Goal: Communication & Community: Answer question/provide support

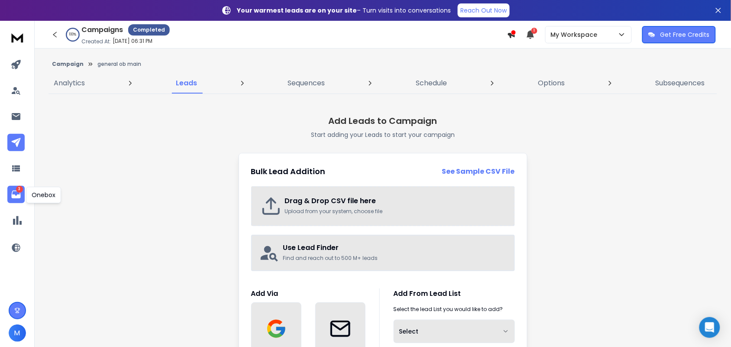
click at [17, 193] on p "3" at bounding box center [19, 189] width 7 height 7
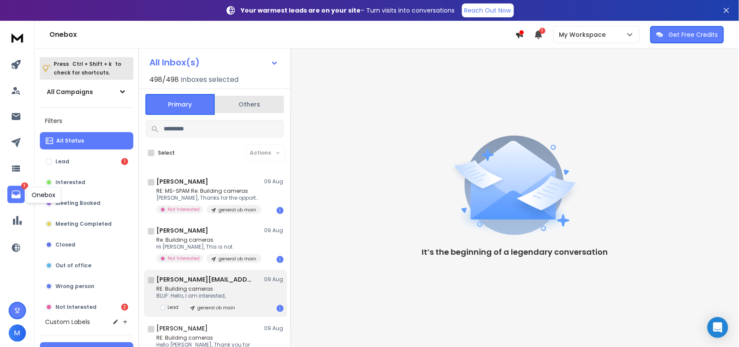
click at [210, 292] on p "BLUF: Hello, I am interested," at bounding box center [198, 295] width 84 height 7
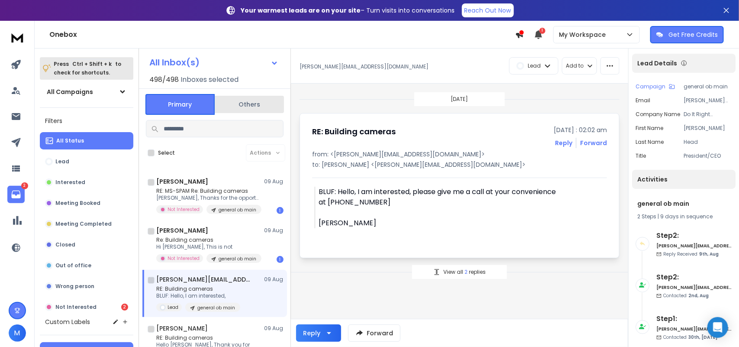
click at [694, 128] on p "Nicholas" at bounding box center [708, 128] width 49 height 7
click at [692, 141] on p "Head" at bounding box center [708, 142] width 49 height 7
click at [353, 65] on p "nick@doitrightcomputers.com" at bounding box center [364, 66] width 129 height 7
click at [453, 272] on p "View all 2 replies" at bounding box center [465, 271] width 42 height 7
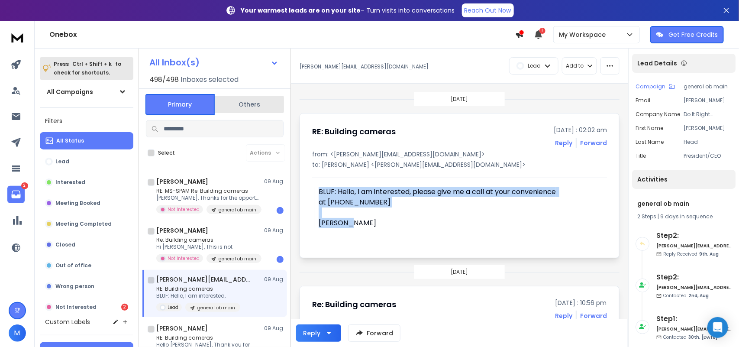
drag, startPoint x: 356, startPoint y: 224, endPoint x: 316, endPoint y: 187, distance: 55.1
click at [316, 187] on blockquote "BLUF: Hello, I am interested, please give me a call at your convenience at 831-…" at bounding box center [440, 208] width 250 height 42
copy div "BLUF: Hello, I am interested, please give me a call at your convenience at 831-…"
click at [367, 236] on div "BLUF: Hello, I am interested, please give me a call at your convenience at 831-…" at bounding box center [442, 216] width 260 height 59
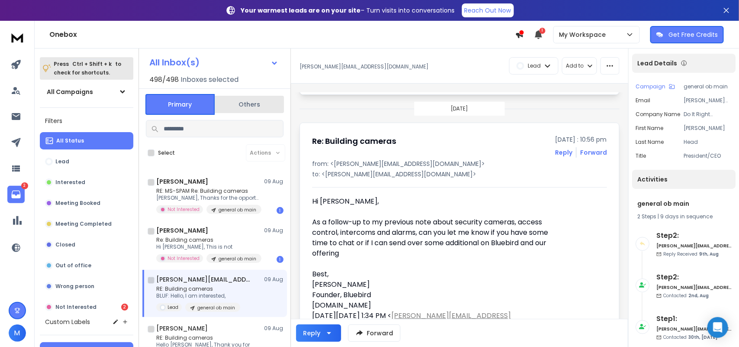
scroll to position [157, 0]
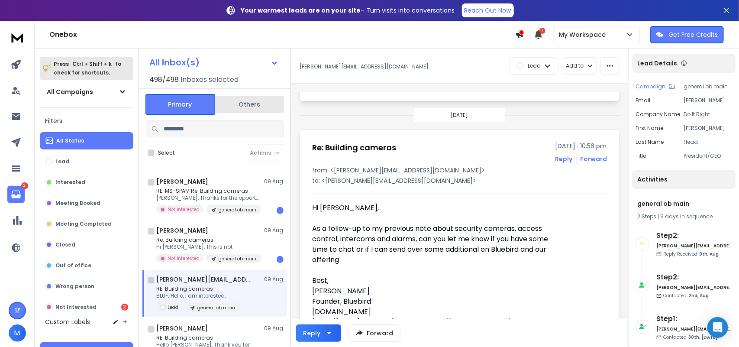
drag, startPoint x: 393, startPoint y: 286, endPoint x: 313, endPoint y: 202, distance: 116.1
copy div "Hi Nicholas, As a follow-up to my previous note about security cameras, access …"
click at [516, 188] on div "Re: Building cameras 2 August 2025 : 10:56 pm Reply Forward from: <m.kendrall@b…" at bounding box center [459, 332] width 295 height 380
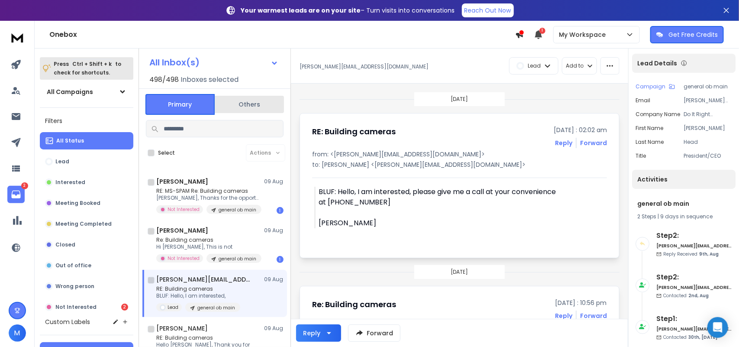
click at [528, 62] on p "Lead" at bounding box center [534, 65] width 13 height 7
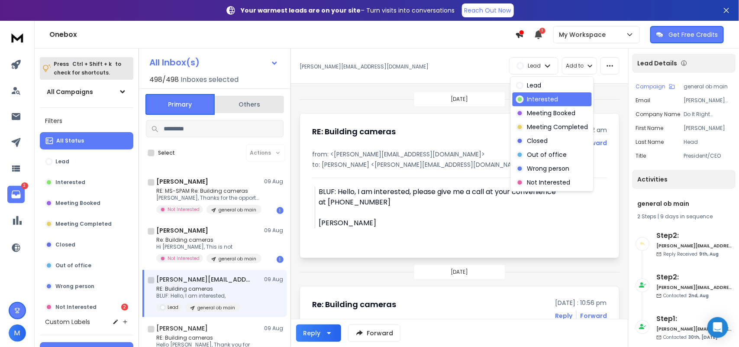
click at [533, 100] on p "Interested" at bounding box center [542, 99] width 31 height 9
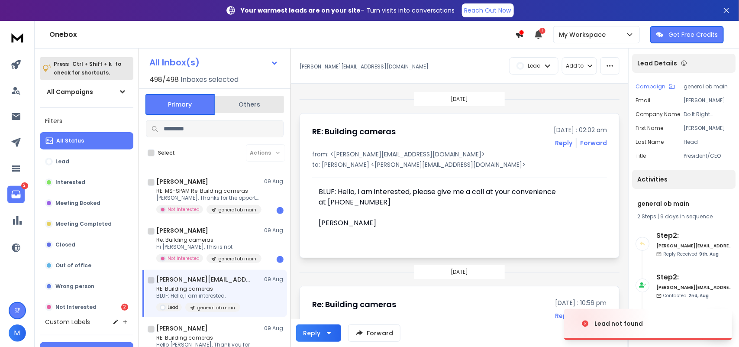
click at [440, 224] on p "Nicholas" at bounding box center [442, 223] width 246 height 10
click at [376, 336] on button "Forward" at bounding box center [374, 332] width 52 height 17
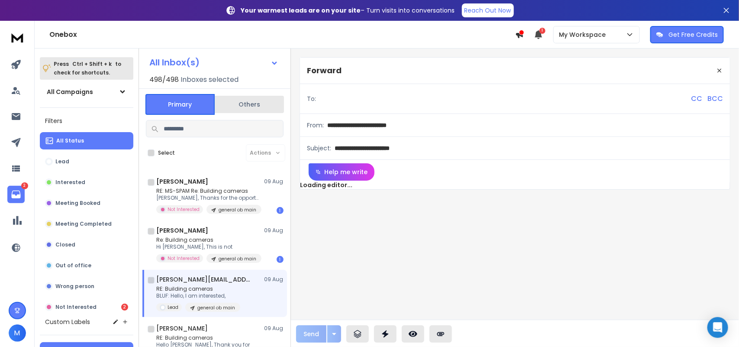
click at [332, 94] on input at bounding box center [350, 99] width 61 height 16
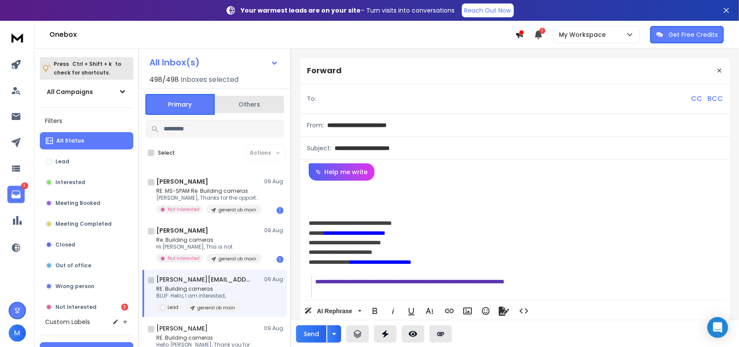
type input "**********"
click at [323, 196] on div at bounding box center [515, 194] width 413 height 10
click at [488, 95] on input at bounding box center [485, 99] width 61 height 16
click at [463, 100] on input at bounding box center [485, 99] width 61 height 16
paste input "**********"
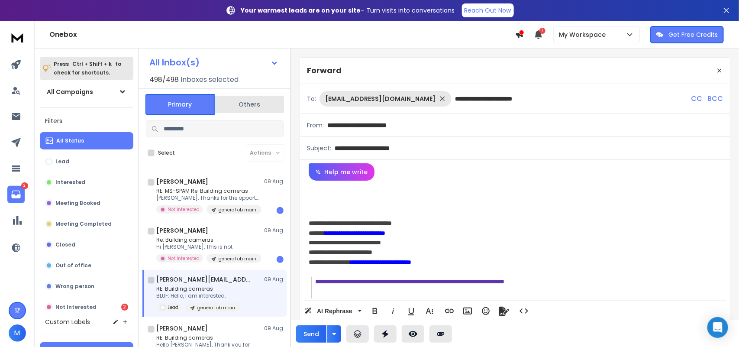
scroll to position [0, 9]
type input "**********"
click at [332, 199] on div at bounding box center [515, 204] width 413 height 10
click at [305, 334] on button "Send" at bounding box center [311, 333] width 30 height 17
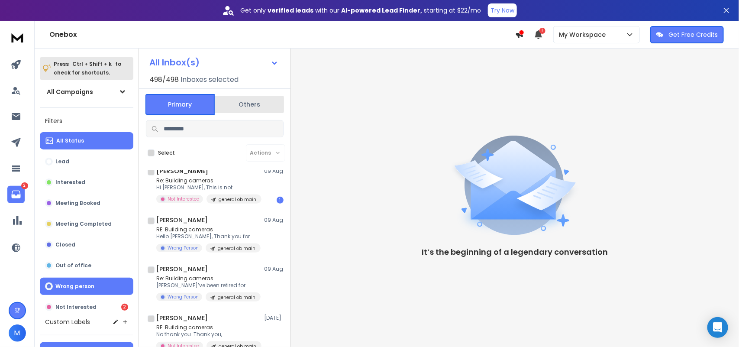
scroll to position [108, 0]
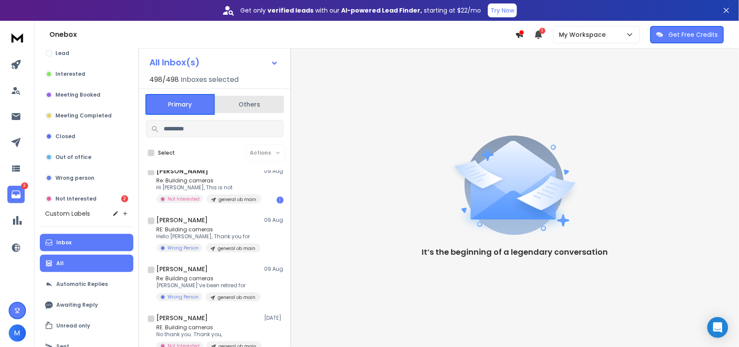
click at [56, 263] on p "All" at bounding box center [59, 263] width 7 height 7
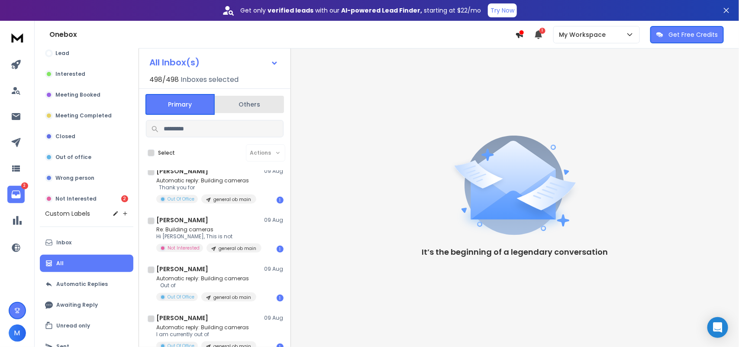
scroll to position [0, 0]
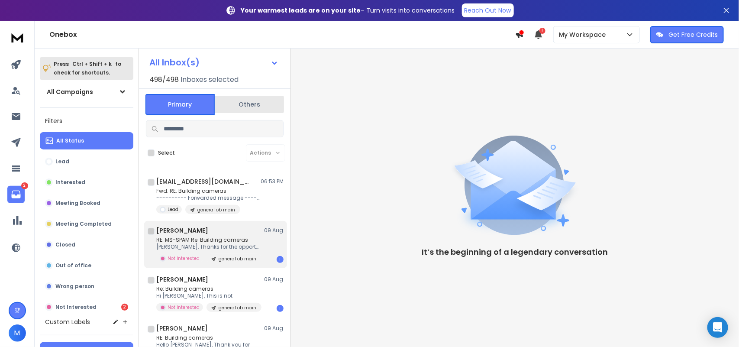
click at [219, 241] on p "RE: MS-SPAM Re: Building cameras" at bounding box center [208, 239] width 104 height 7
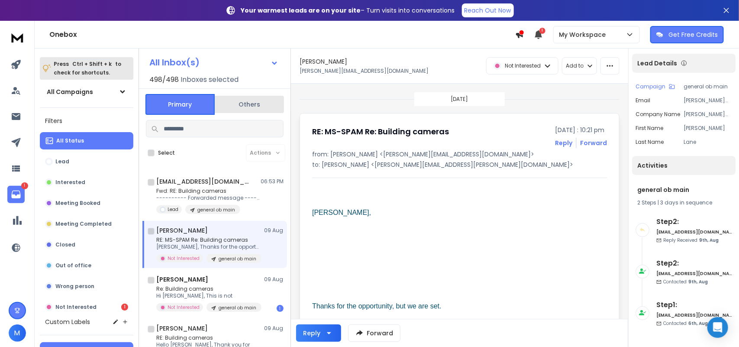
click at [318, 58] on h1 "[PERSON_NAME]" at bounding box center [324, 61] width 48 height 9
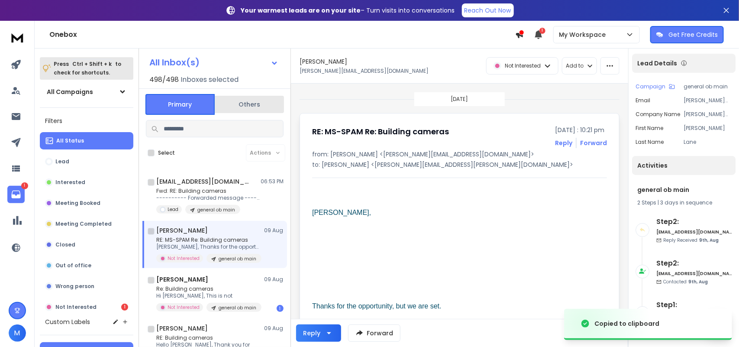
click at [347, 68] on p "ron@finleyasphalt.com" at bounding box center [364, 71] width 129 height 7
click at [326, 59] on h1 "[PERSON_NAME]" at bounding box center [324, 61] width 48 height 9
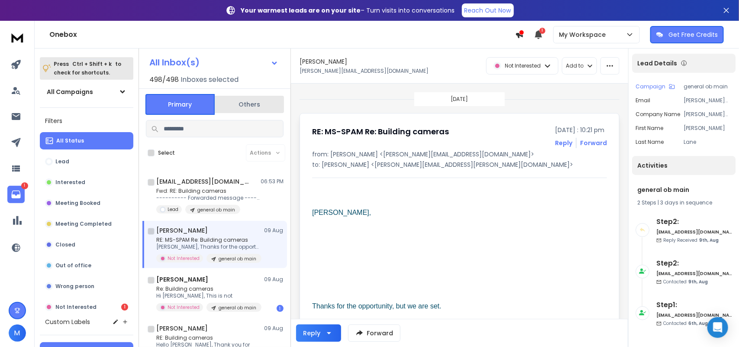
click at [712, 113] on p "Finley Asphalt & Concrete" at bounding box center [708, 114] width 49 height 7
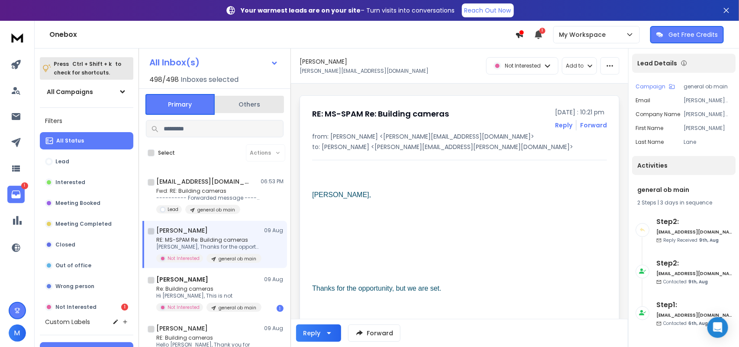
scroll to position [54, 0]
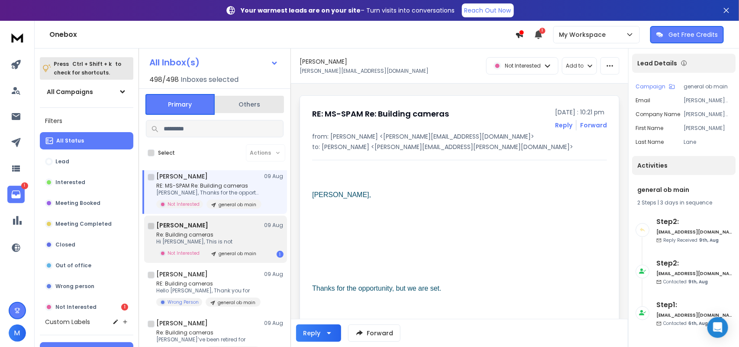
click at [217, 245] on div "Re: Building cameras Hi Matt, This is not Not Interested general ob main" at bounding box center [208, 244] width 105 height 26
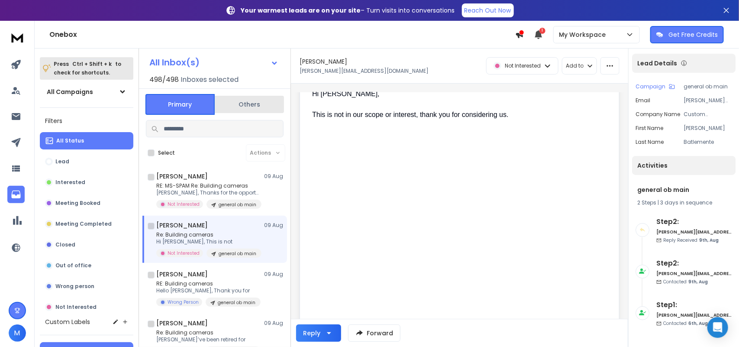
scroll to position [0, 0]
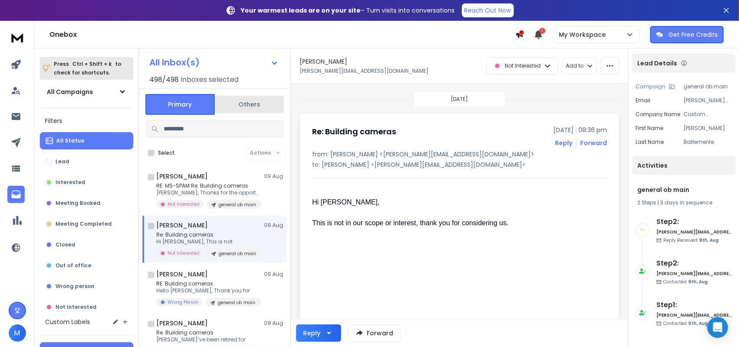
click at [327, 61] on h1 "[PERSON_NAME]" at bounding box center [324, 61] width 48 height 9
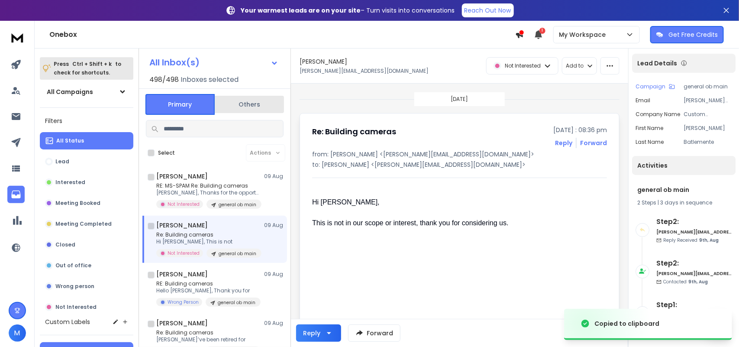
click at [325, 70] on p "chris@cfpintl.com" at bounding box center [364, 71] width 129 height 7
click at [339, 59] on h1 "[PERSON_NAME]" at bounding box center [324, 61] width 48 height 9
click at [692, 113] on p "Custom Fenestration Products International" at bounding box center [708, 114] width 49 height 7
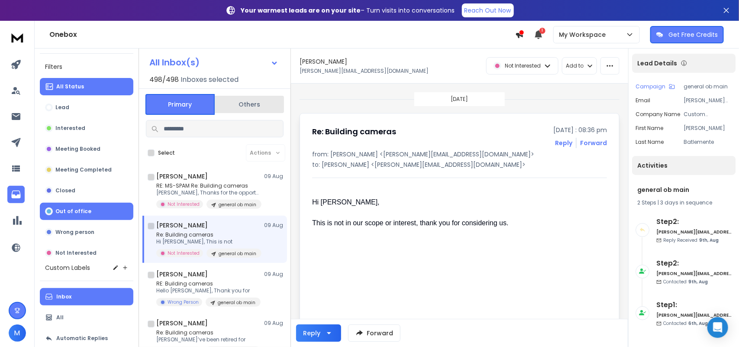
scroll to position [108, 0]
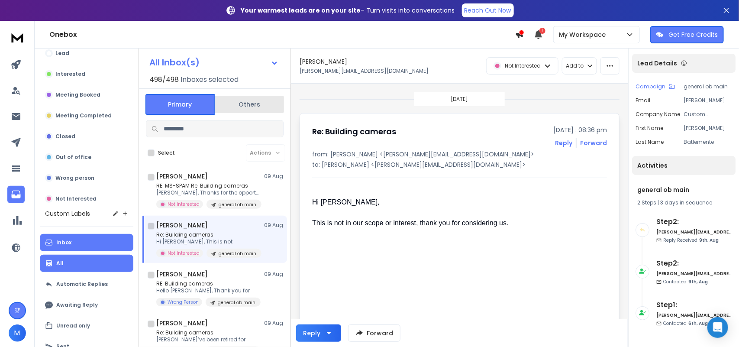
click at [54, 255] on button "All" at bounding box center [87, 263] width 94 height 17
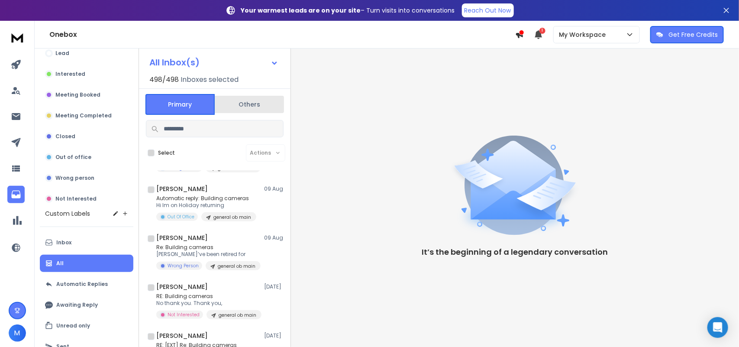
scroll to position [325, 0]
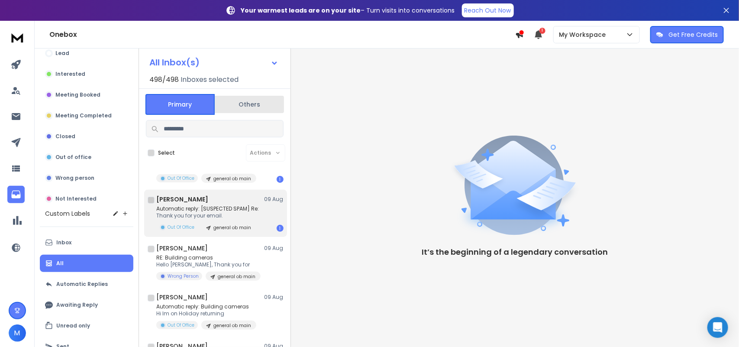
click at [241, 221] on div "Automatic reply: [SUSPECTED SPAM] Re: Thank you for your email. Out Of Office g…" at bounding box center [207, 218] width 103 height 26
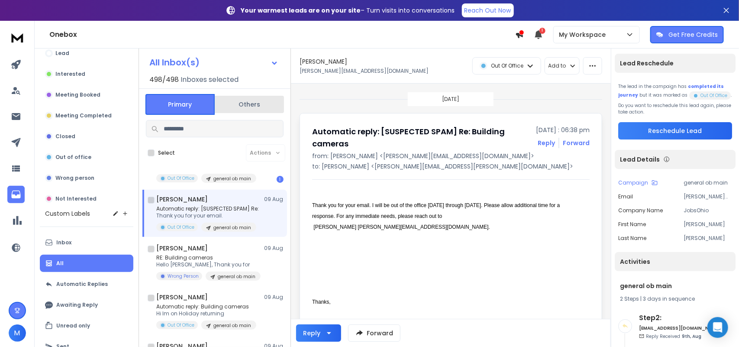
click at [318, 61] on h1 "Kevin Watson" at bounding box center [324, 61] width 48 height 9
click at [345, 71] on p "watson@jobsohio.com" at bounding box center [364, 71] width 129 height 7
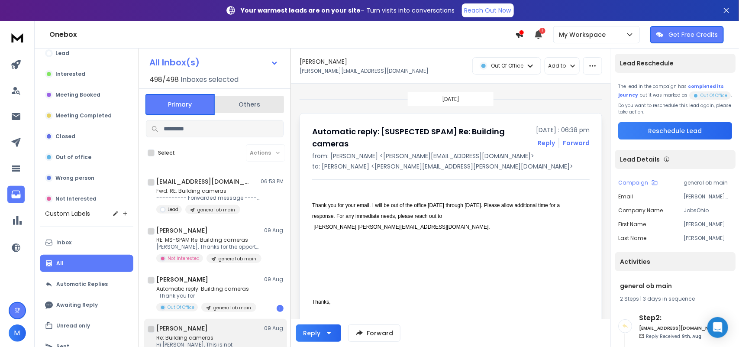
scroll to position [54, 0]
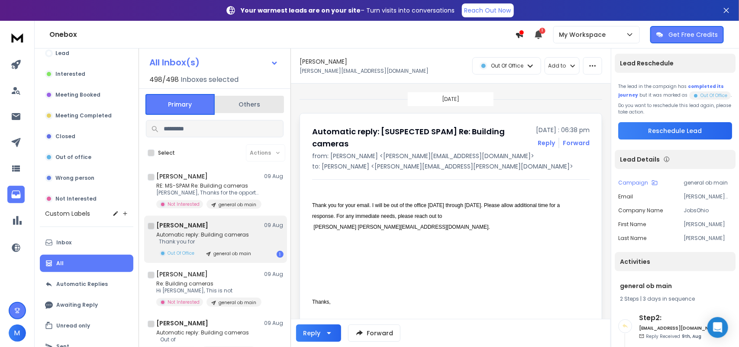
click at [213, 237] on p "Automatic reply: Building cameras" at bounding box center [206, 234] width 100 height 7
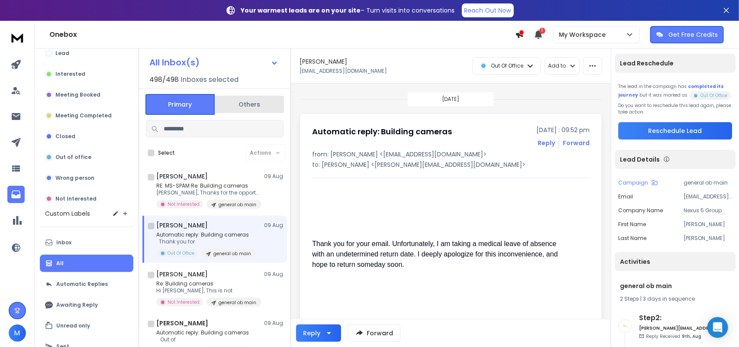
click at [330, 61] on h1 "Brian Weber" at bounding box center [324, 61] width 48 height 9
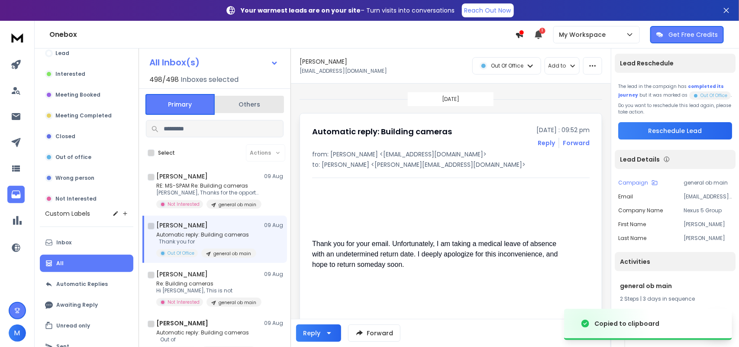
click at [330, 69] on p "bweber@nexus5group.com" at bounding box center [343, 71] width 87 height 7
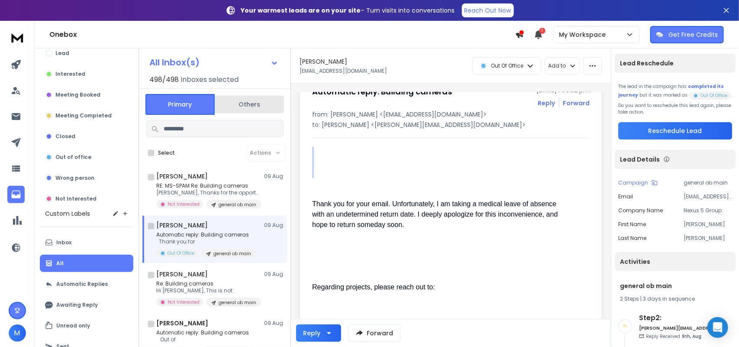
scroll to position [31, 0]
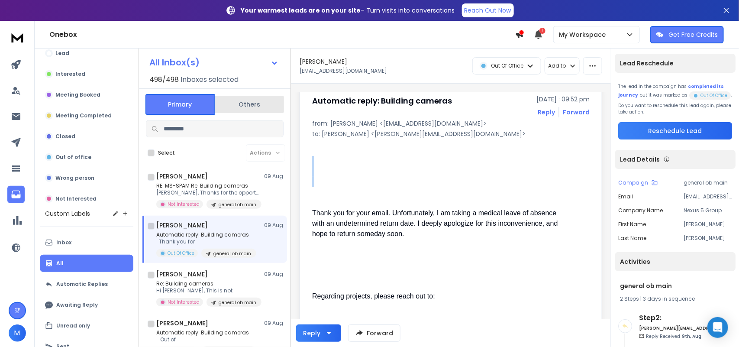
click at [484, 129] on p "to: Matt Kendrall <m.kendrall@bluebirdgreat.com>" at bounding box center [451, 133] width 278 height 9
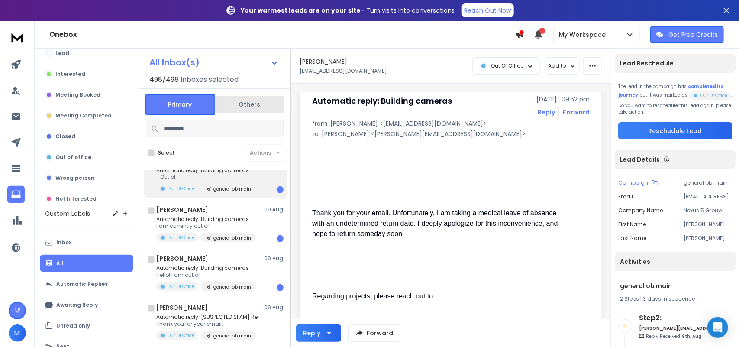
scroll to position [162, 0]
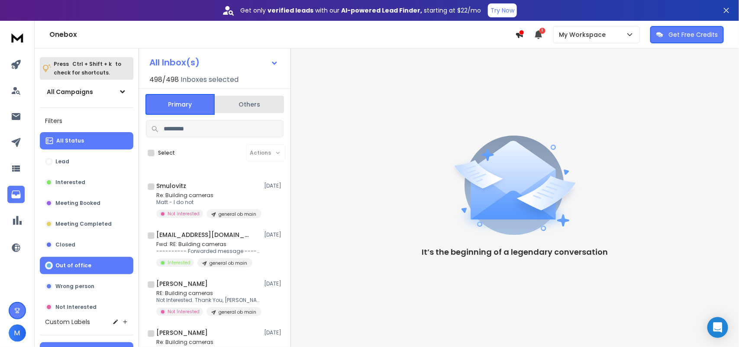
scroll to position [108, 0]
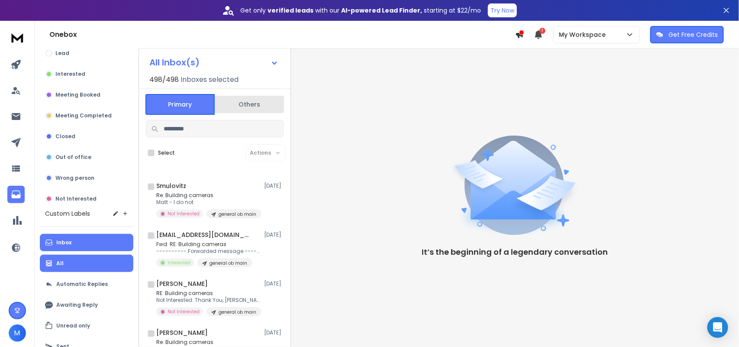
click at [74, 261] on button "All" at bounding box center [87, 263] width 94 height 17
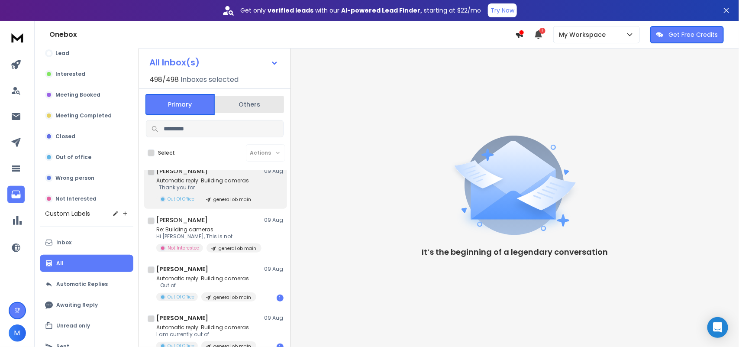
scroll to position [217, 0]
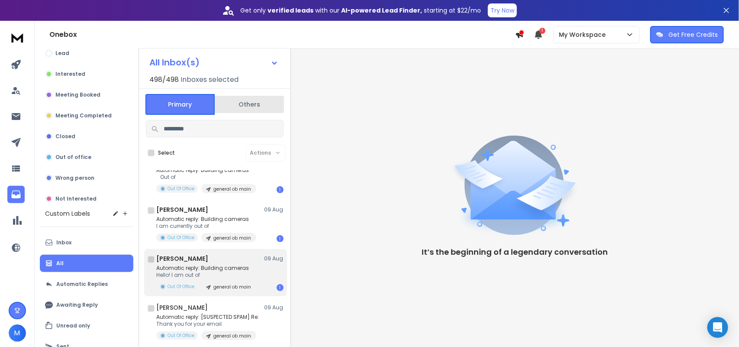
click at [227, 284] on p "general ob main" at bounding box center [232, 287] width 38 height 6
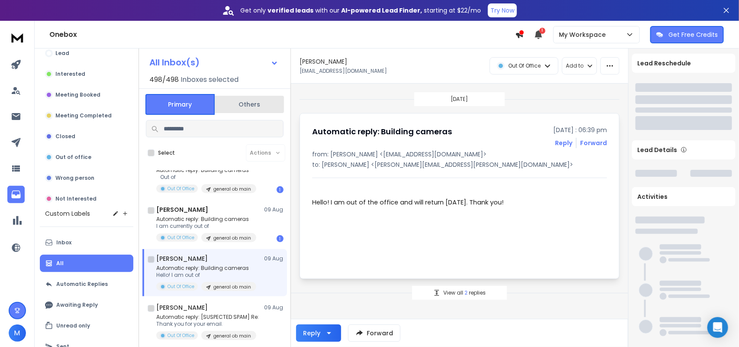
click at [323, 62] on h1 "[PERSON_NAME]" at bounding box center [324, 61] width 48 height 9
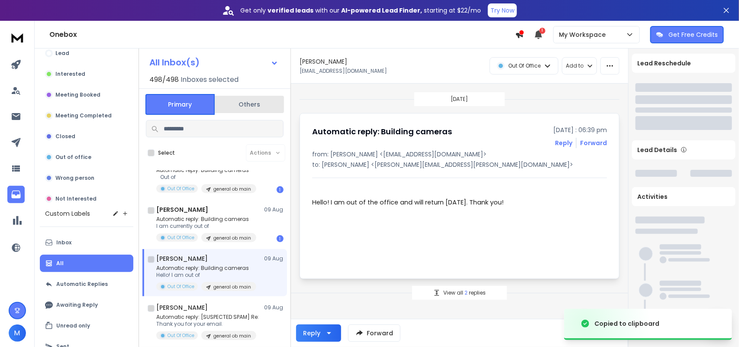
click at [346, 68] on p "swebb@curraxpharma.com" at bounding box center [343, 71] width 87 height 7
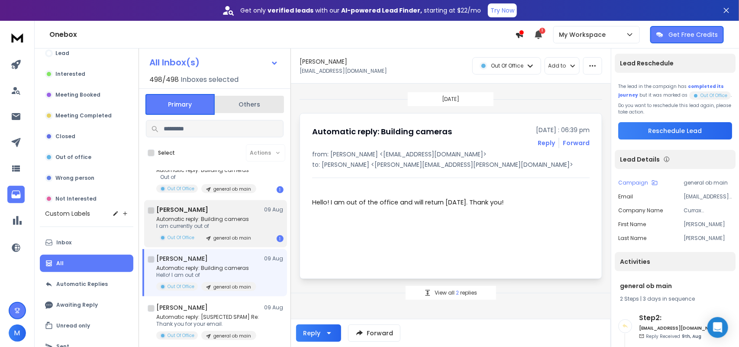
click at [217, 243] on div "Brian Carpenter 09 Aug Automatic reply: Building cameras I am currently out of …" at bounding box center [215, 223] width 143 height 47
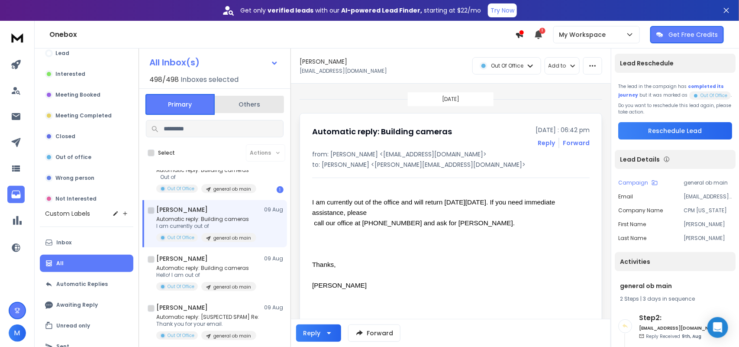
click at [325, 58] on h1 "[PERSON_NAME]" at bounding box center [324, 61] width 48 height 9
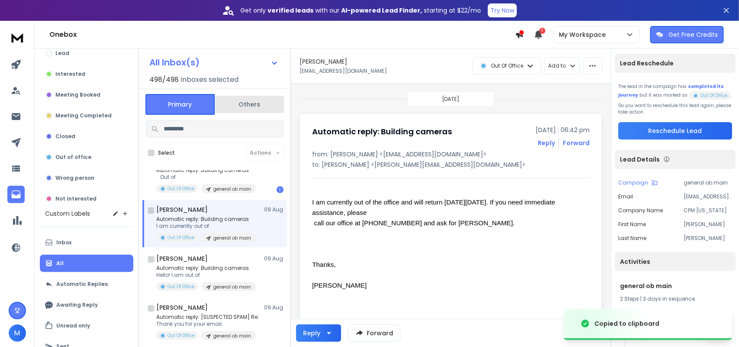
click at [347, 70] on p "bcarpenter@cpmtx.com" at bounding box center [343, 71] width 87 height 7
click at [341, 62] on h1 "[PERSON_NAME]" at bounding box center [324, 61] width 48 height 9
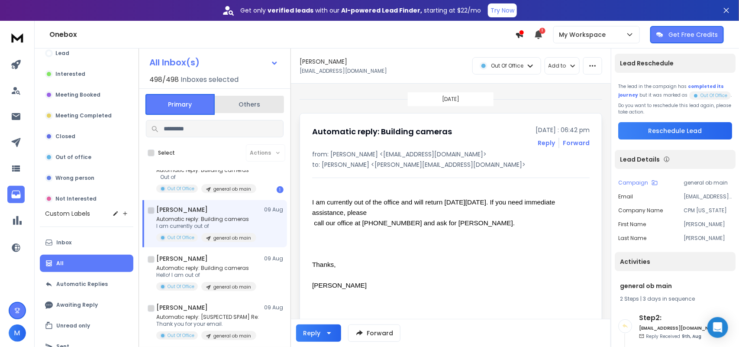
click at [702, 214] on p "CPM Texas" at bounding box center [708, 210] width 49 height 7
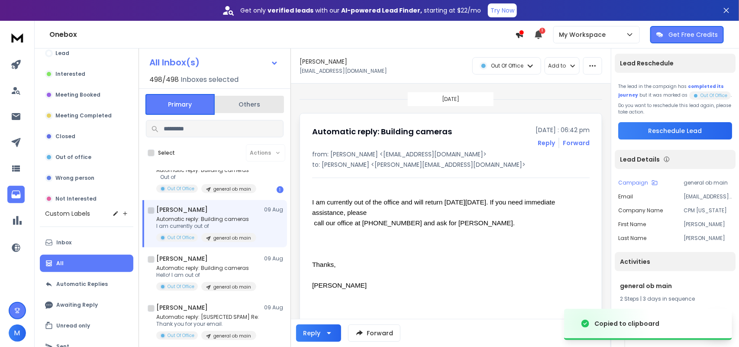
click at [330, 68] on p "bcarpenter@cpmtx.com" at bounding box center [343, 71] width 87 height 7
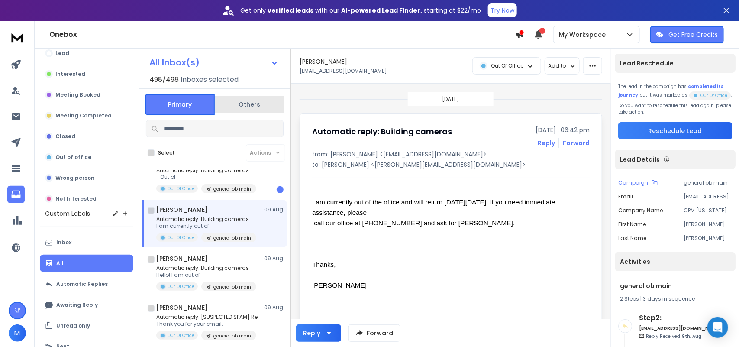
scroll to position [0, 0]
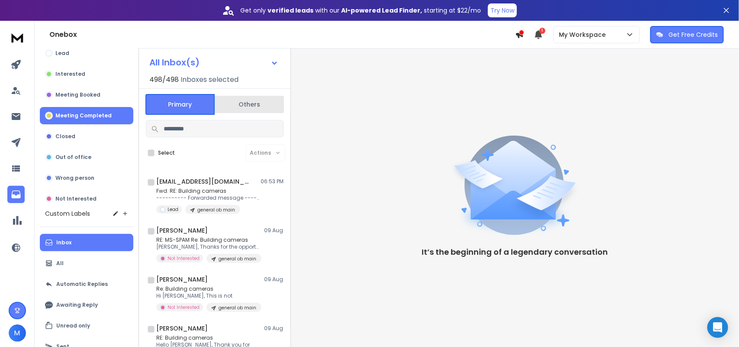
scroll to position [152, 0]
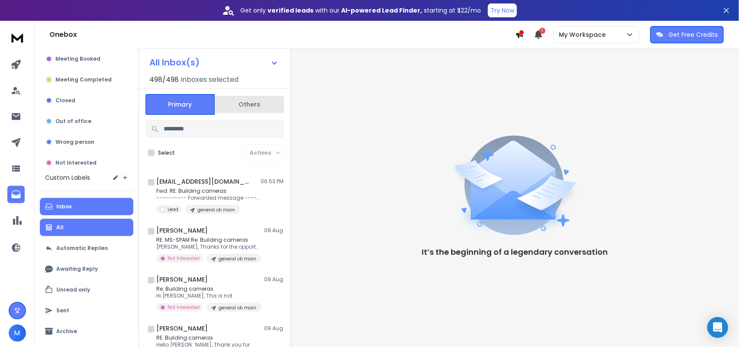
click at [58, 224] on p "All" at bounding box center [59, 227] width 7 height 7
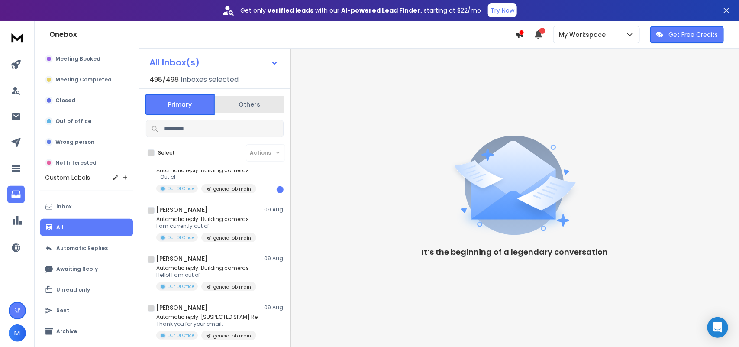
scroll to position [108, 0]
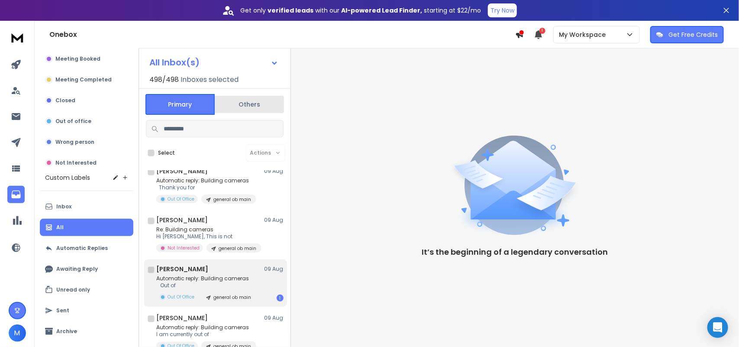
click at [220, 283] on p "﻿ ﻿ ﻿ Out of" at bounding box center [206, 285] width 100 height 7
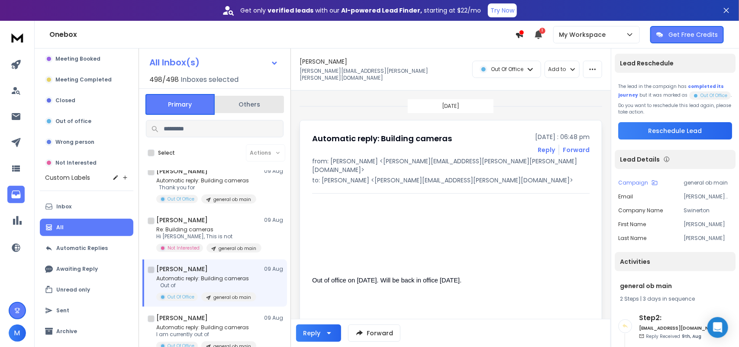
click at [334, 59] on h1 "[PERSON_NAME]" at bounding box center [324, 61] width 48 height 9
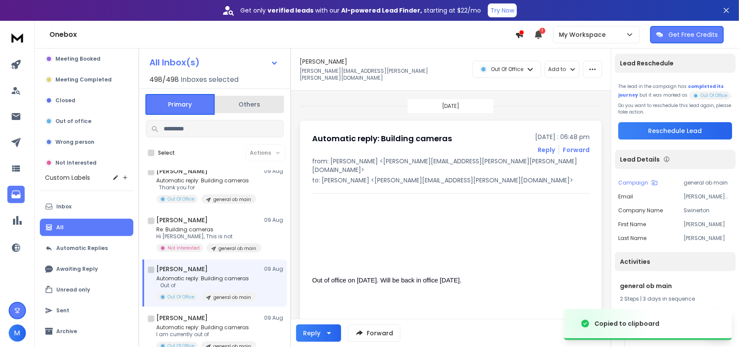
click at [329, 69] on p "[PERSON_NAME][EMAIL_ADDRESS][PERSON_NAME][PERSON_NAME][DOMAIN_NAME]" at bounding box center [374, 75] width 149 height 14
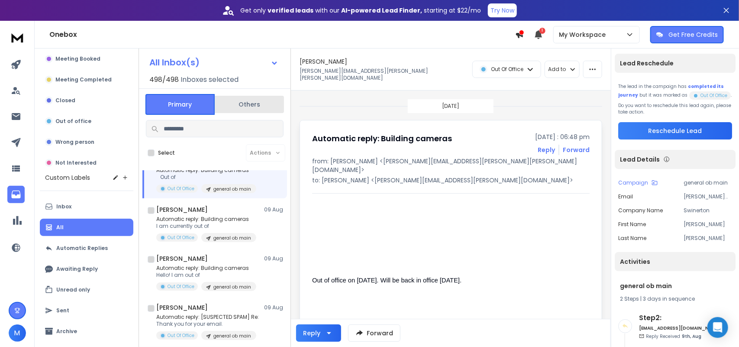
scroll to position [0, 0]
